Goal: Task Accomplishment & Management: Use online tool/utility

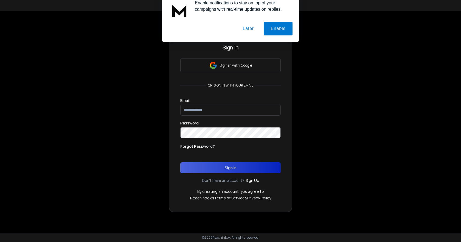
click at [248, 33] on button "Later" at bounding box center [248, 36] width 25 height 14
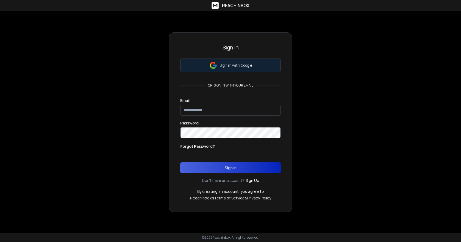
click at [238, 68] on button "Sign in with Google" at bounding box center [230, 65] width 101 height 14
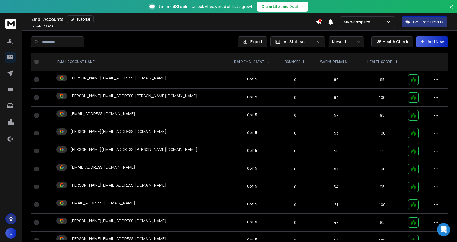
click at [13, 24] on icon at bounding box center [10, 24] width 11 height 10
click at [12, 108] on icon at bounding box center [10, 105] width 6 height 5
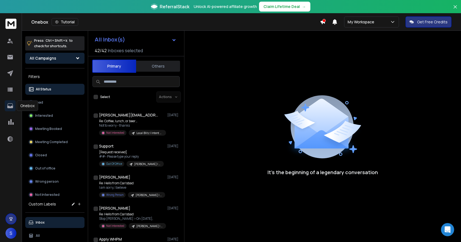
click at [71, 56] on button "All Campaigns" at bounding box center [54, 58] width 59 height 11
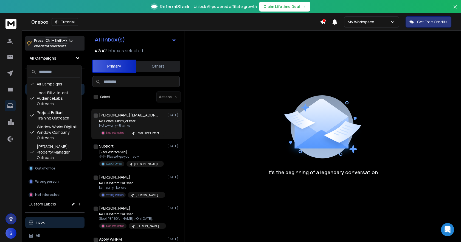
click at [118, 122] on p "Re: Coffee, lunch, or beer…" at bounding box center [132, 121] width 66 height 4
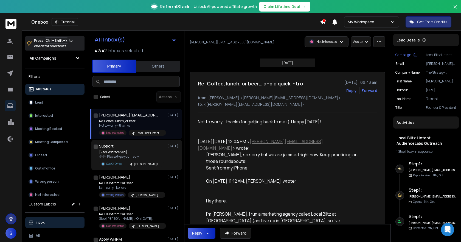
click at [134, 147] on div "Support 09 Oct" at bounding box center [139, 145] width 81 height 5
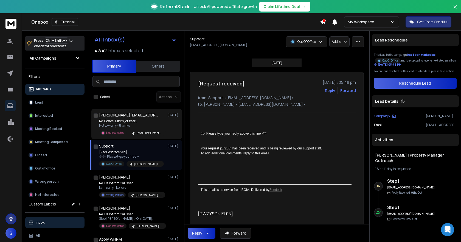
click at [134, 118] on div "sally@thestrategyforums.com 10 Oct Re: Coffee, lunch, or beer… Not to worry - t…" at bounding box center [139, 123] width 81 height 23
